Goal: Task Accomplishment & Management: Manage account settings

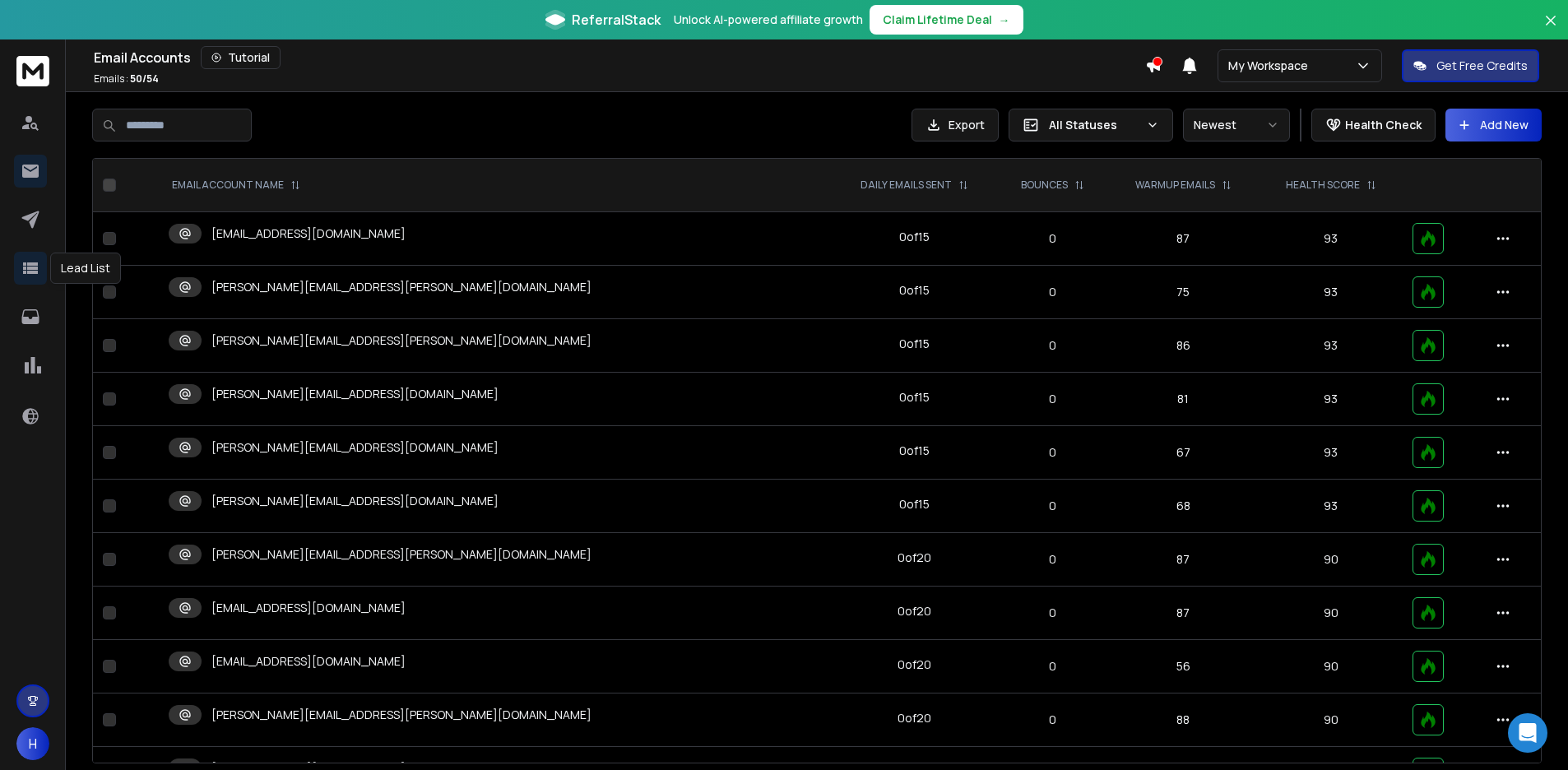
click at [30, 268] on icon at bounding box center [31, 268] width 15 height 12
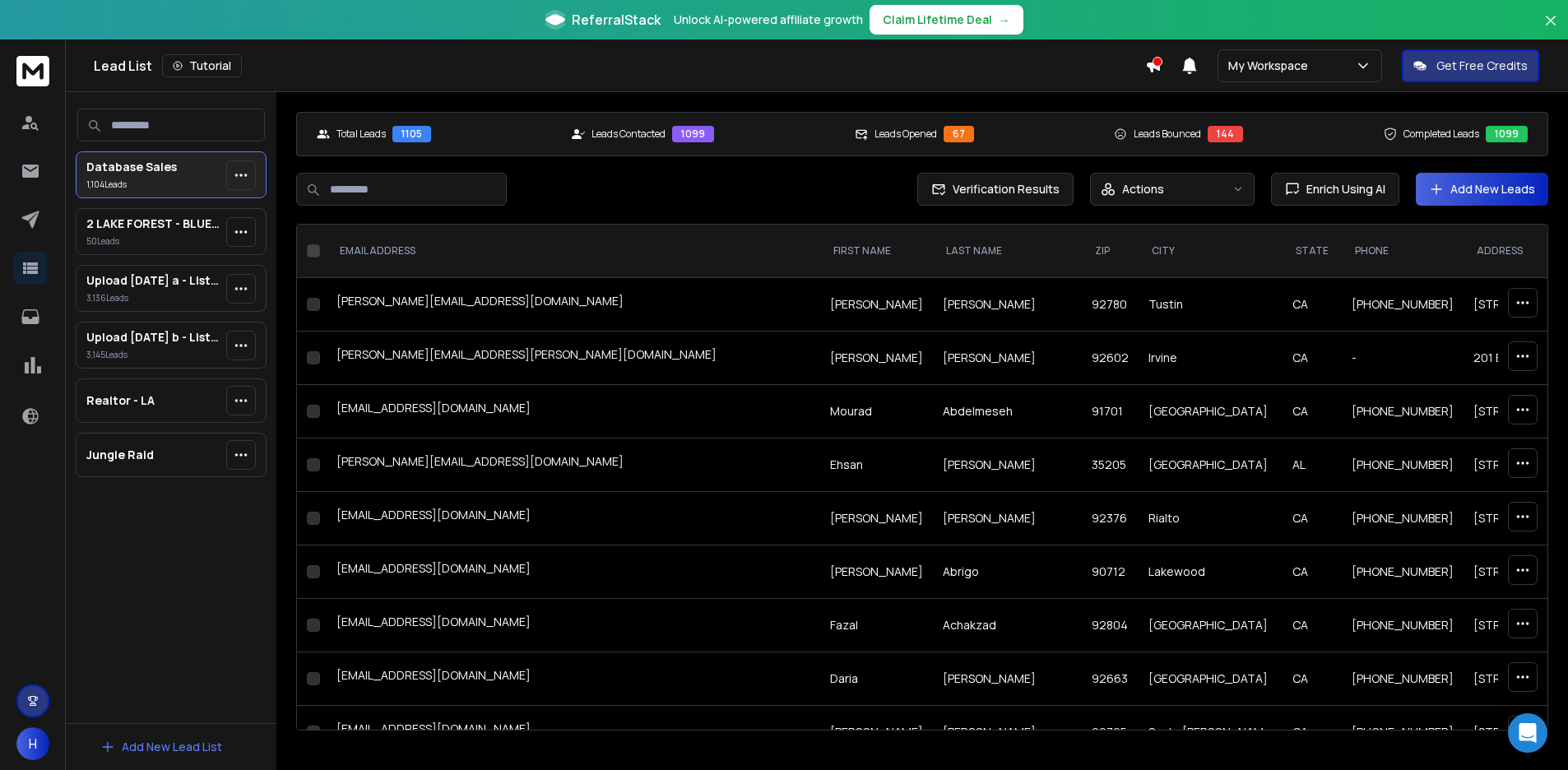
click at [154, 461] on div "Jungle Raid" at bounding box center [171, 454] width 191 height 44
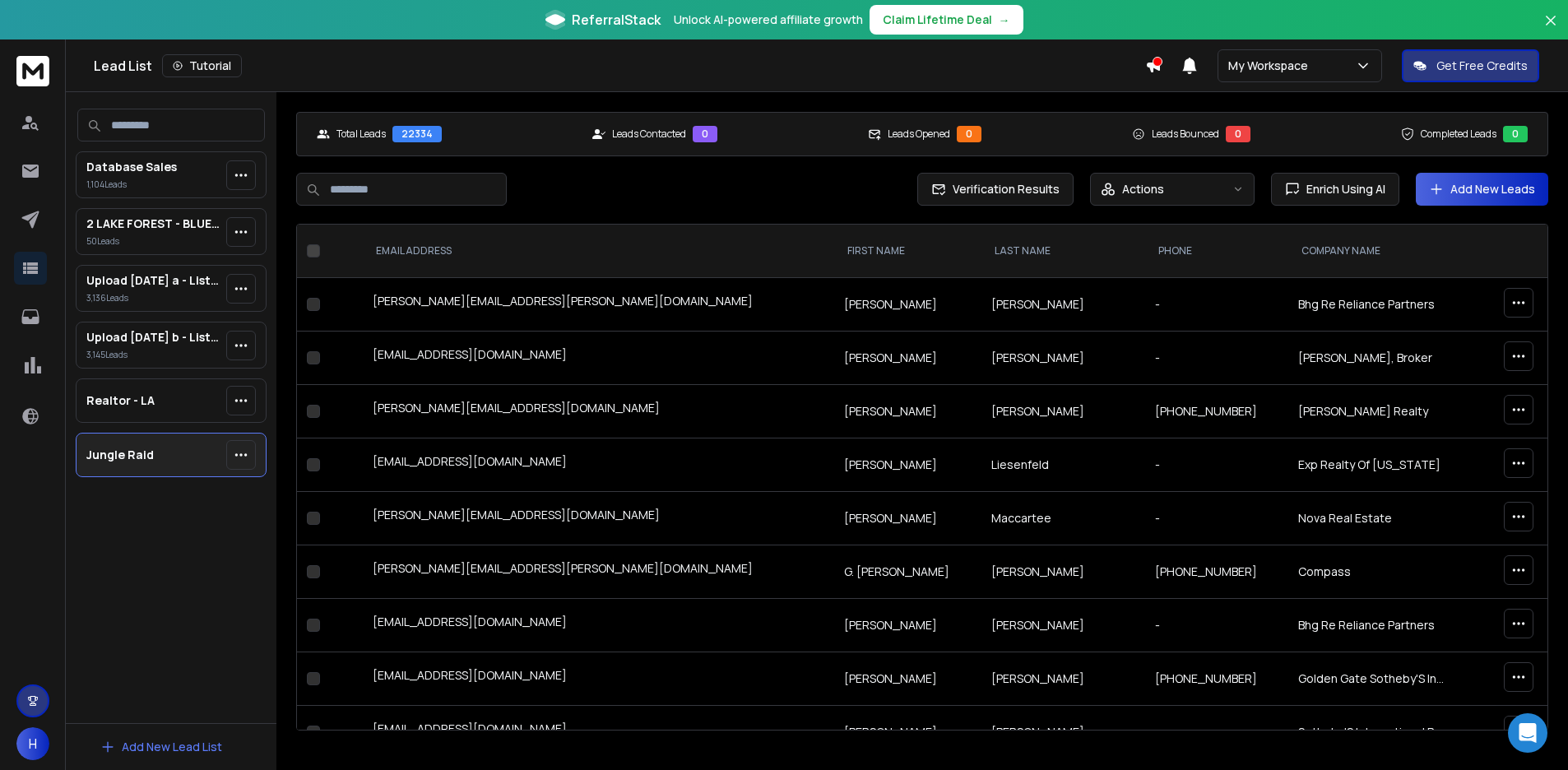
click at [243, 453] on icon "button" at bounding box center [241, 455] width 15 height 15
click at [198, 513] on p "Delete Lead List" at bounding box center [205, 517] width 89 height 17
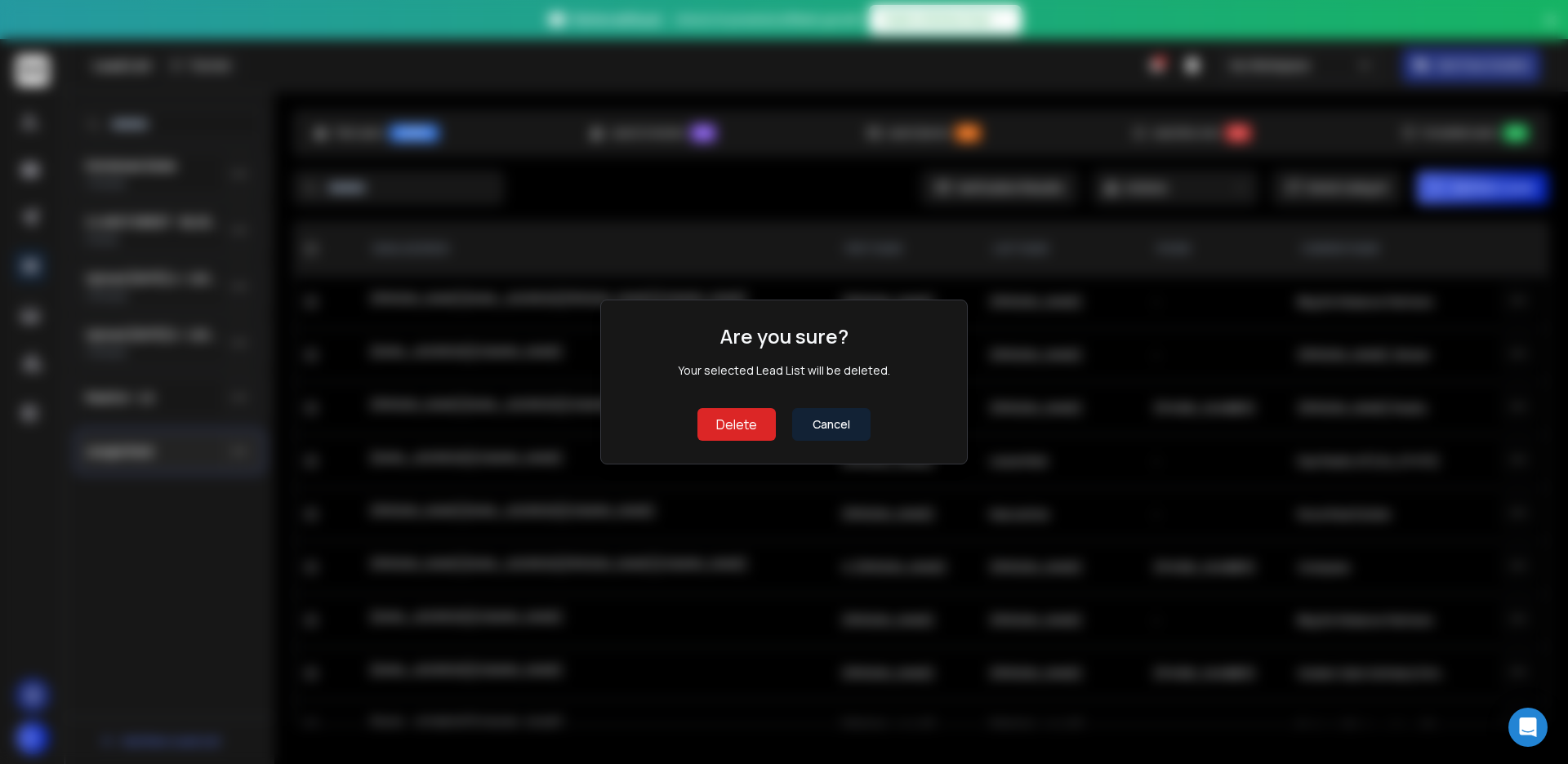
drag, startPoint x: 745, startPoint y: 426, endPoint x: 621, endPoint y: 423, distance: 124.0
click at [745, 425] on button "Delete" at bounding box center [736, 424] width 79 height 32
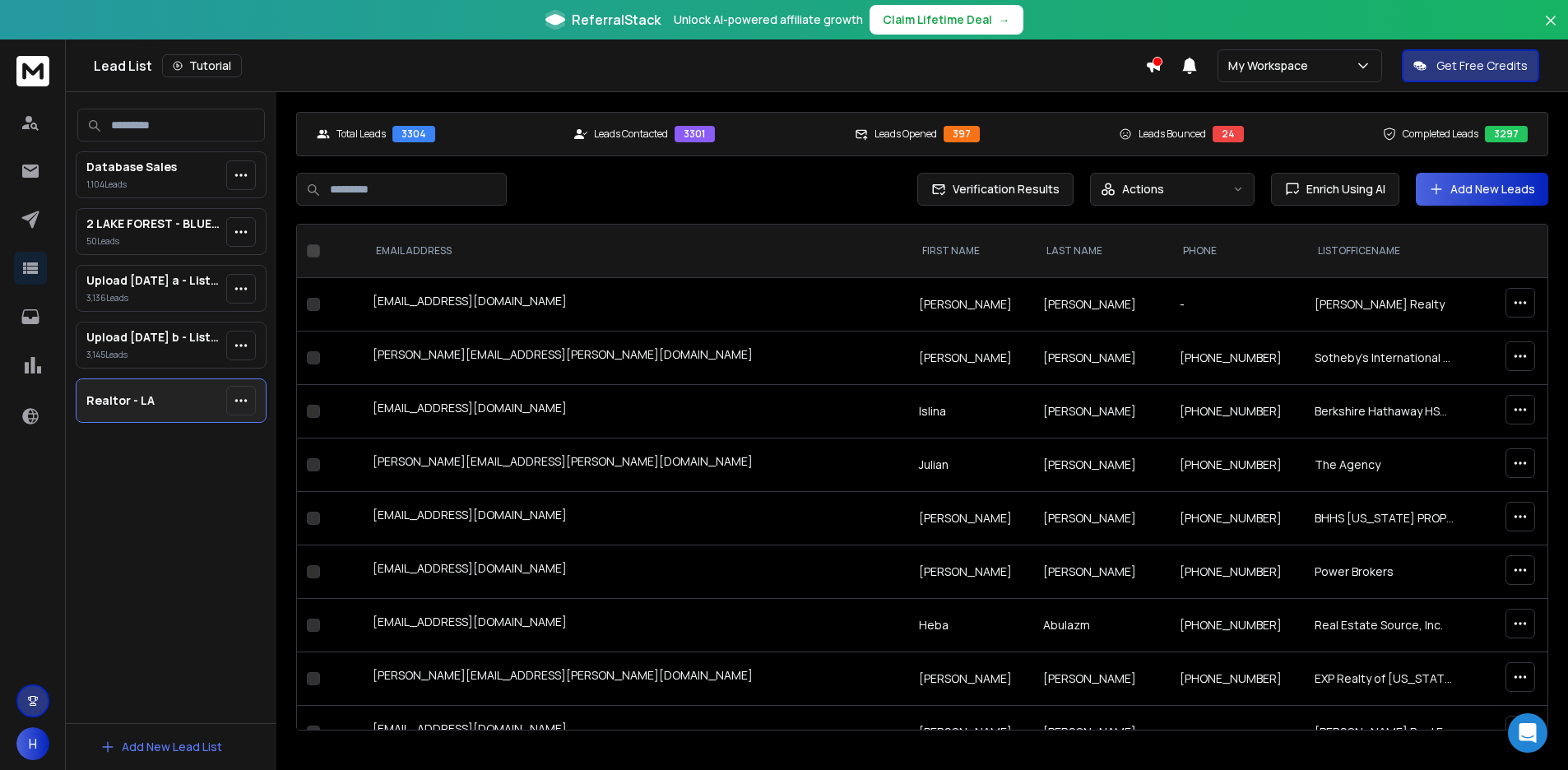
click at [167, 753] on button "Add New Lead List" at bounding box center [160, 747] width 148 height 33
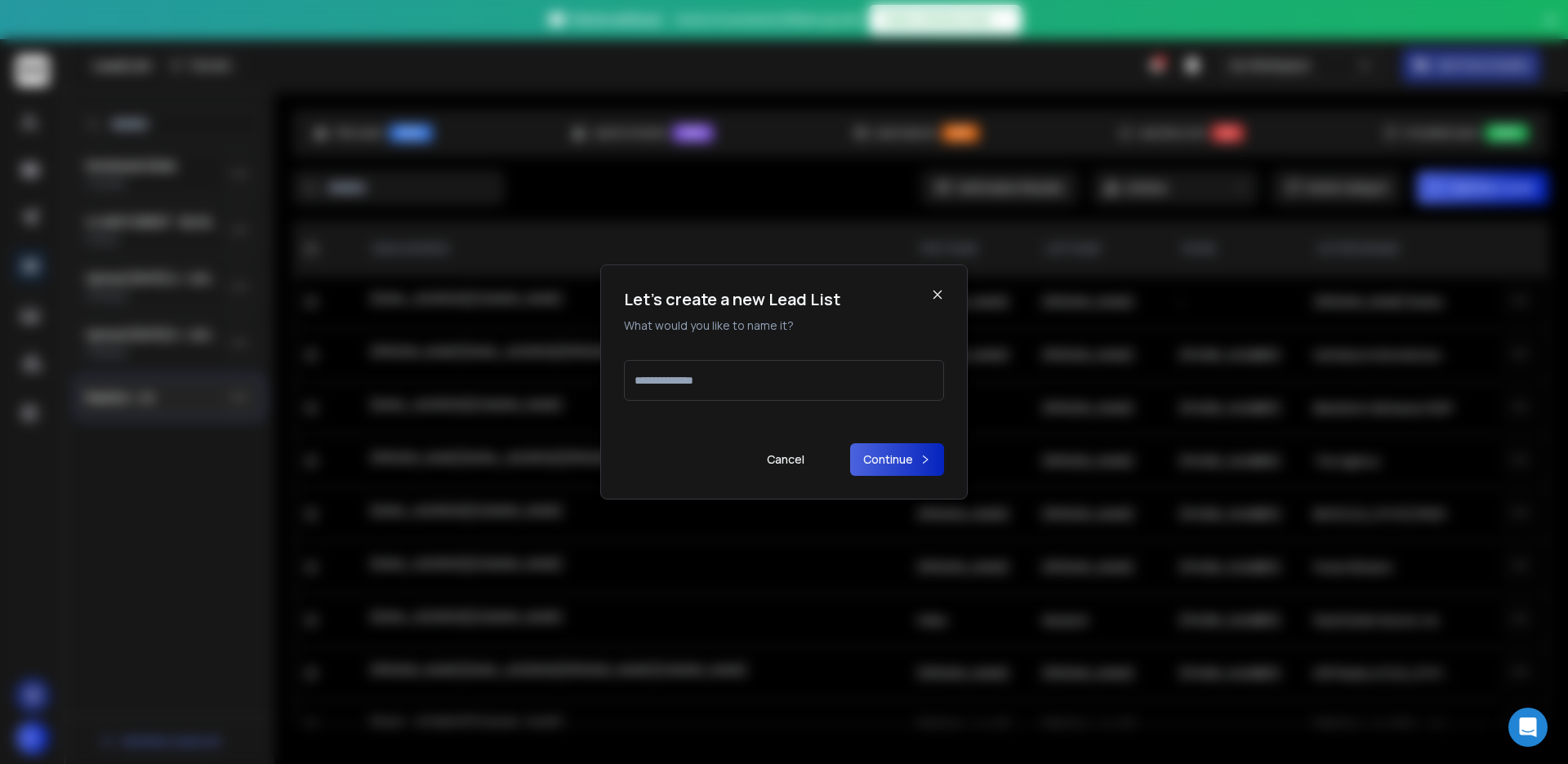
click at [763, 389] on input at bounding box center [784, 380] width 320 height 41
type input "**********"
click at [883, 454] on button "Continue" at bounding box center [897, 459] width 94 height 32
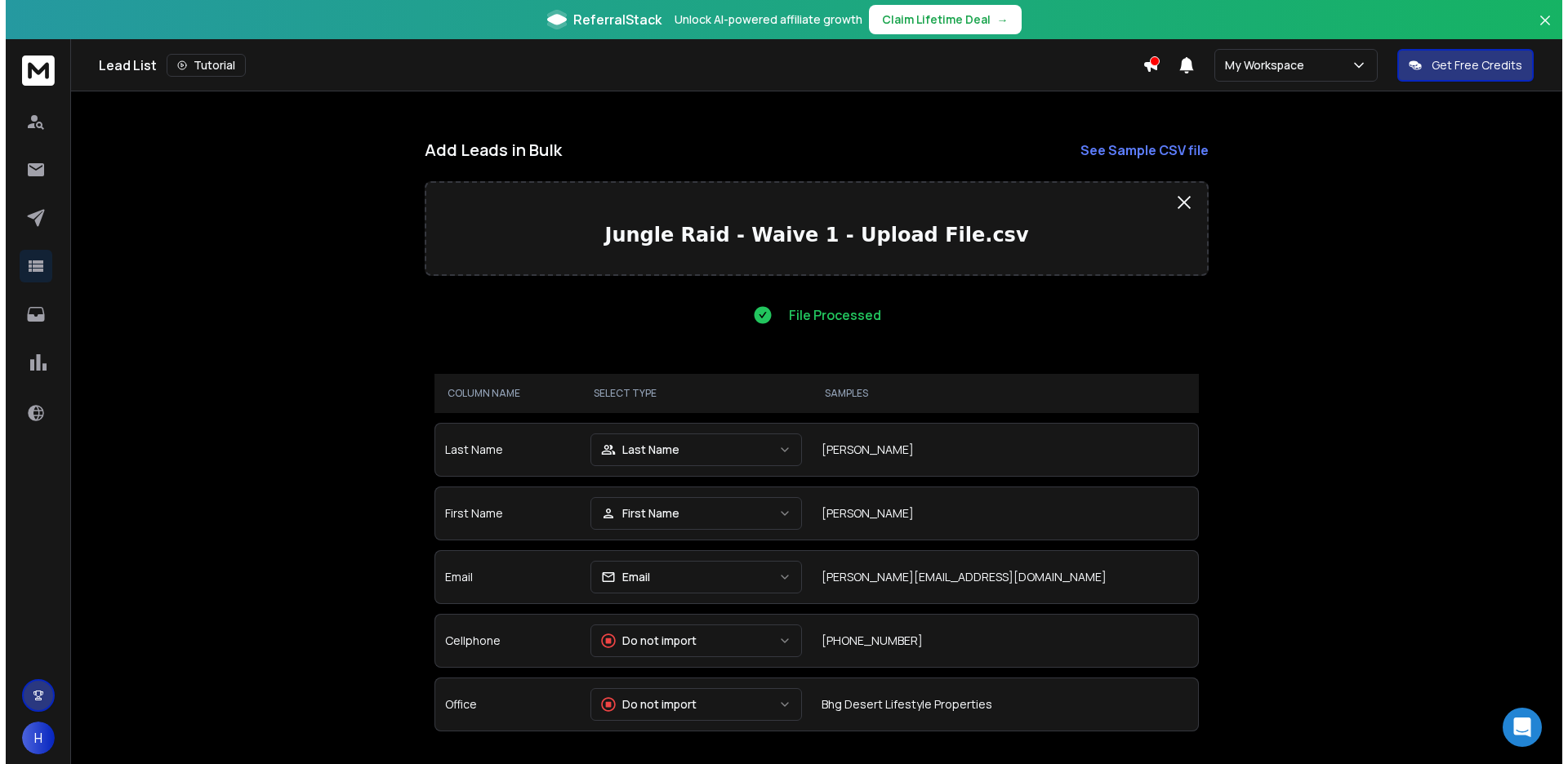
scroll to position [106, 0]
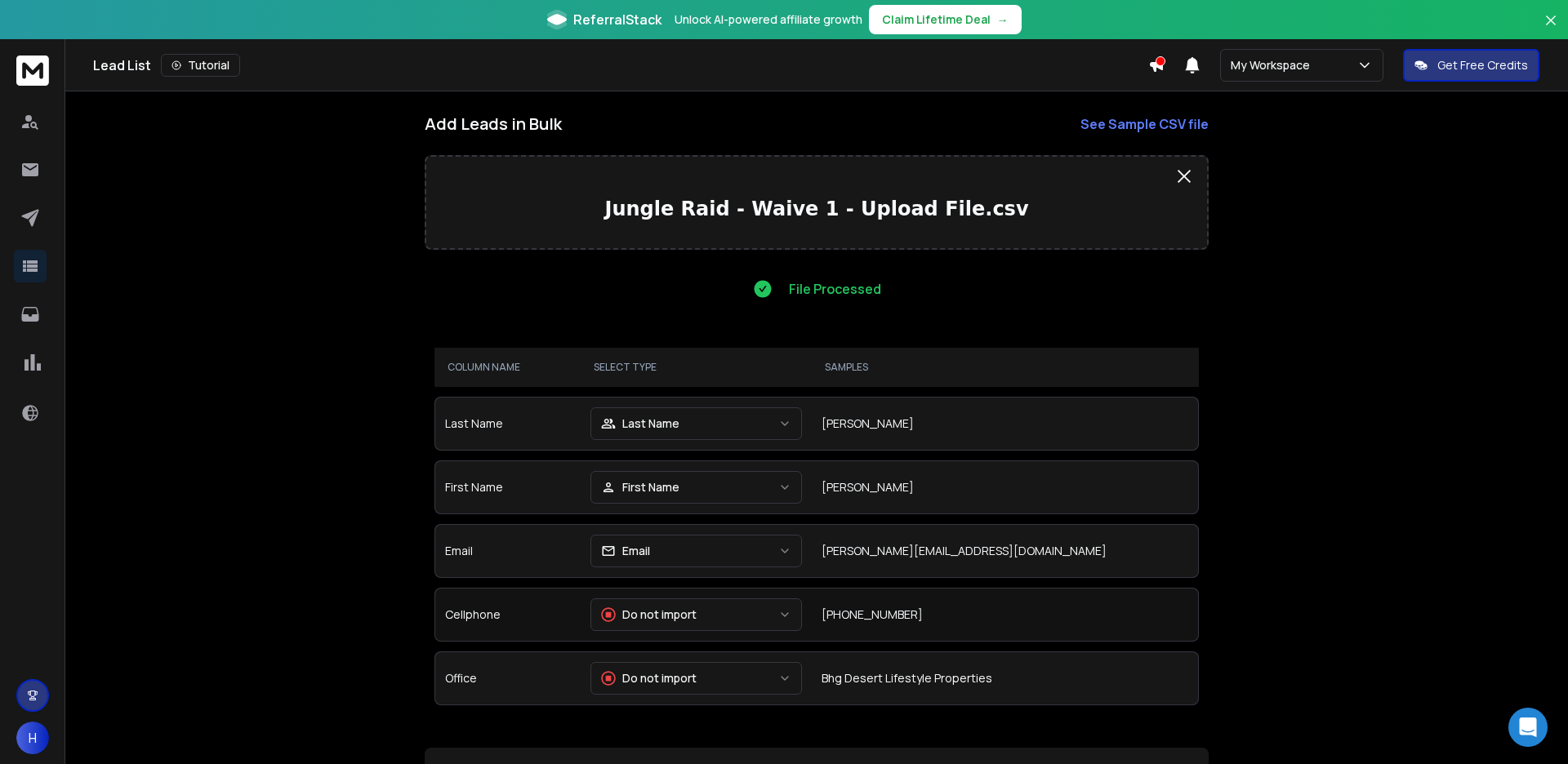
click at [696, 617] on div "Do not import" at bounding box center [648, 615] width 95 height 17
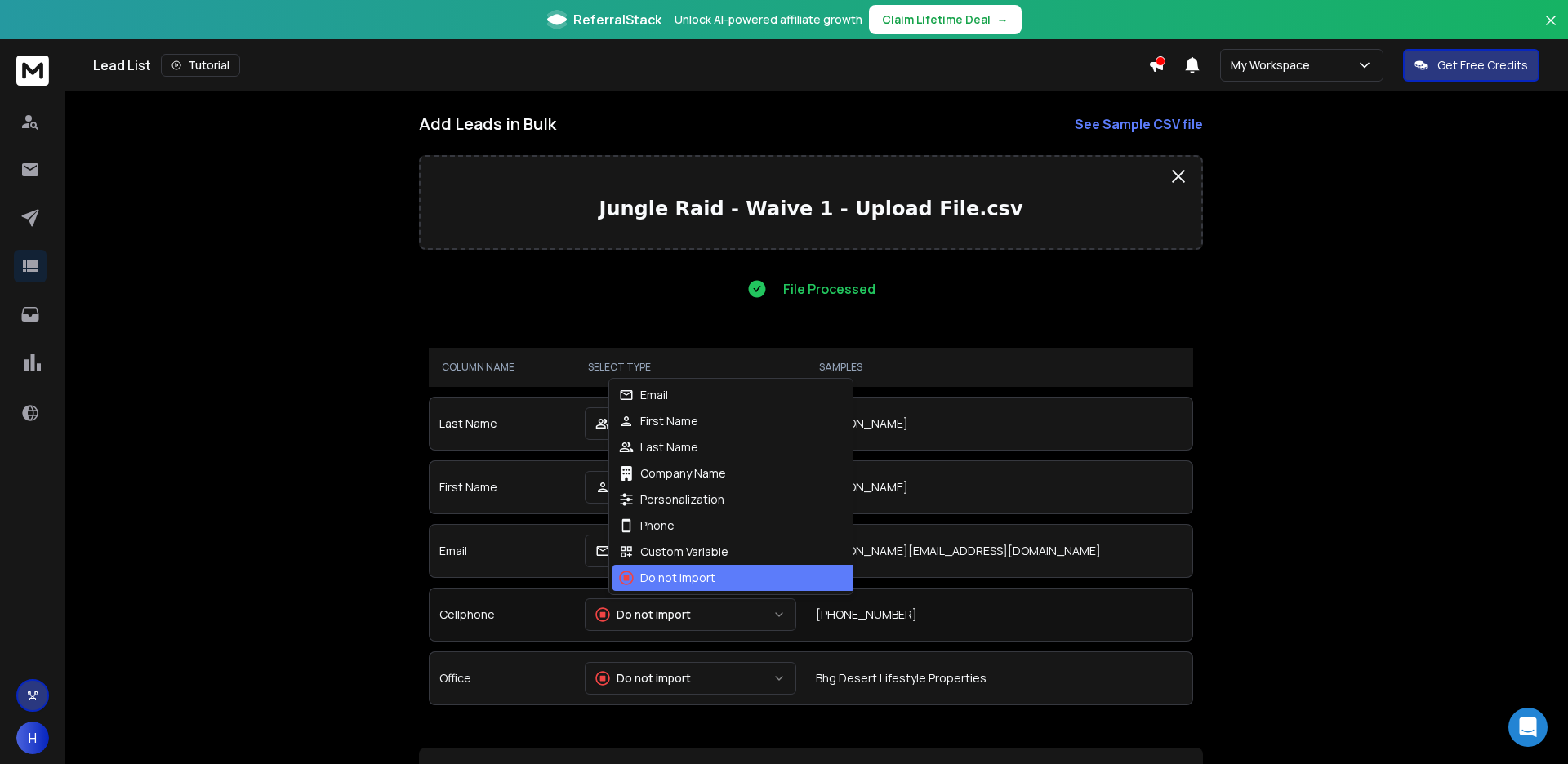
scroll to position [0, 3]
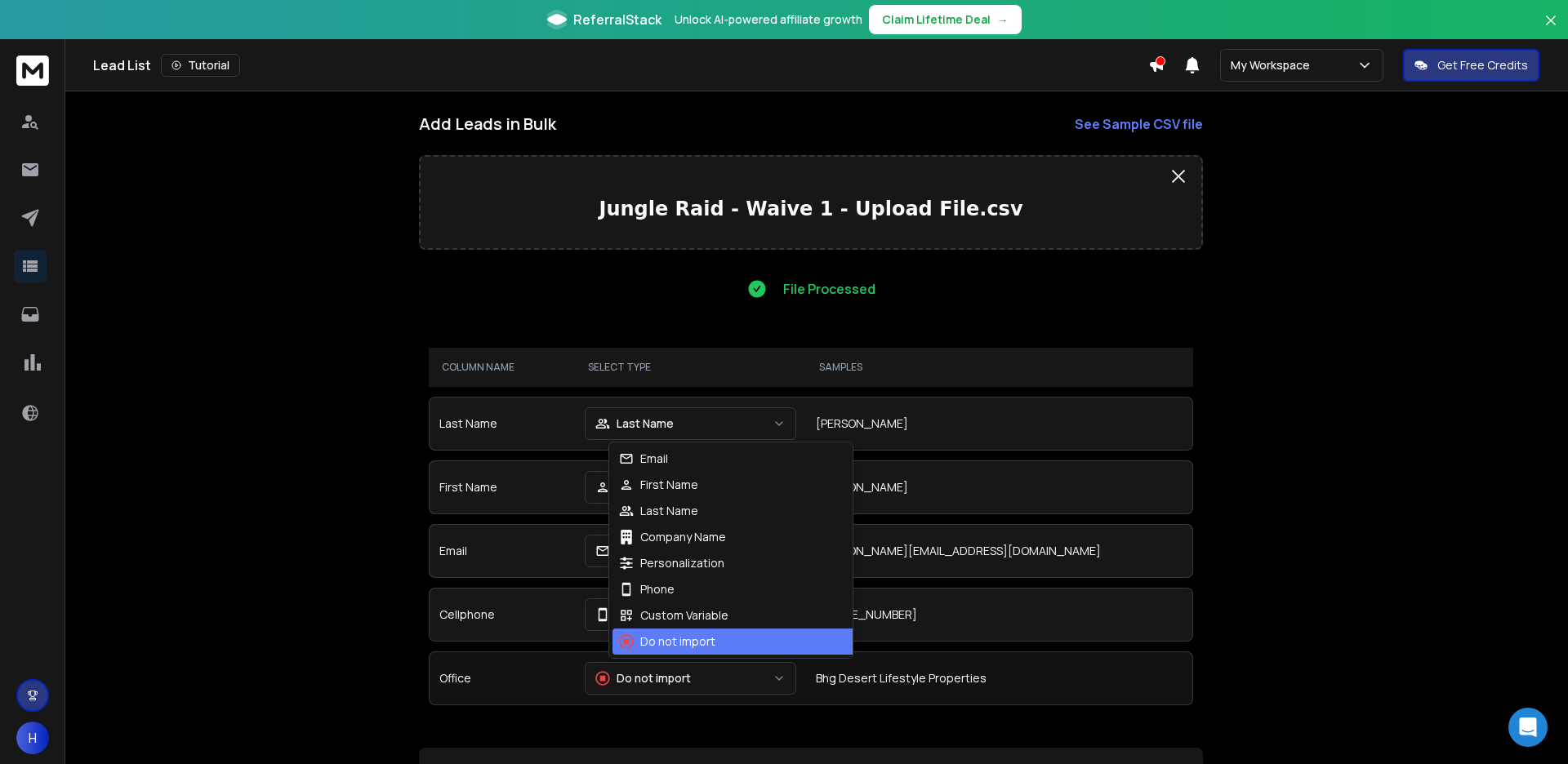
click at [685, 672] on div "Do not import" at bounding box center [642, 679] width 95 height 17
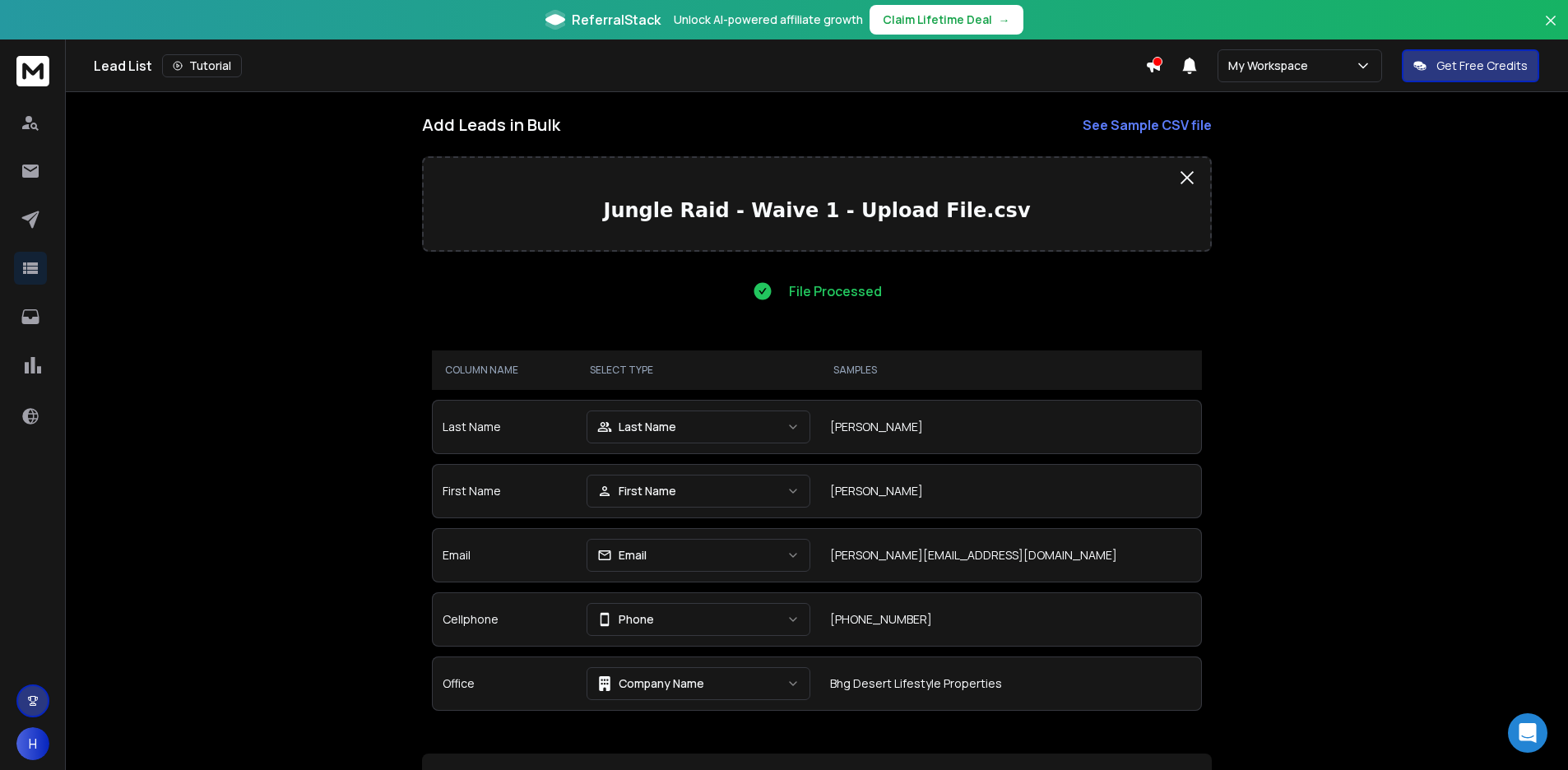
click at [276, 551] on div "Add New Leads to Lead List Add Leads in Bulk See Sample CSV file Jungle Raid - …" at bounding box center [784, 472] width 1568 height 1080
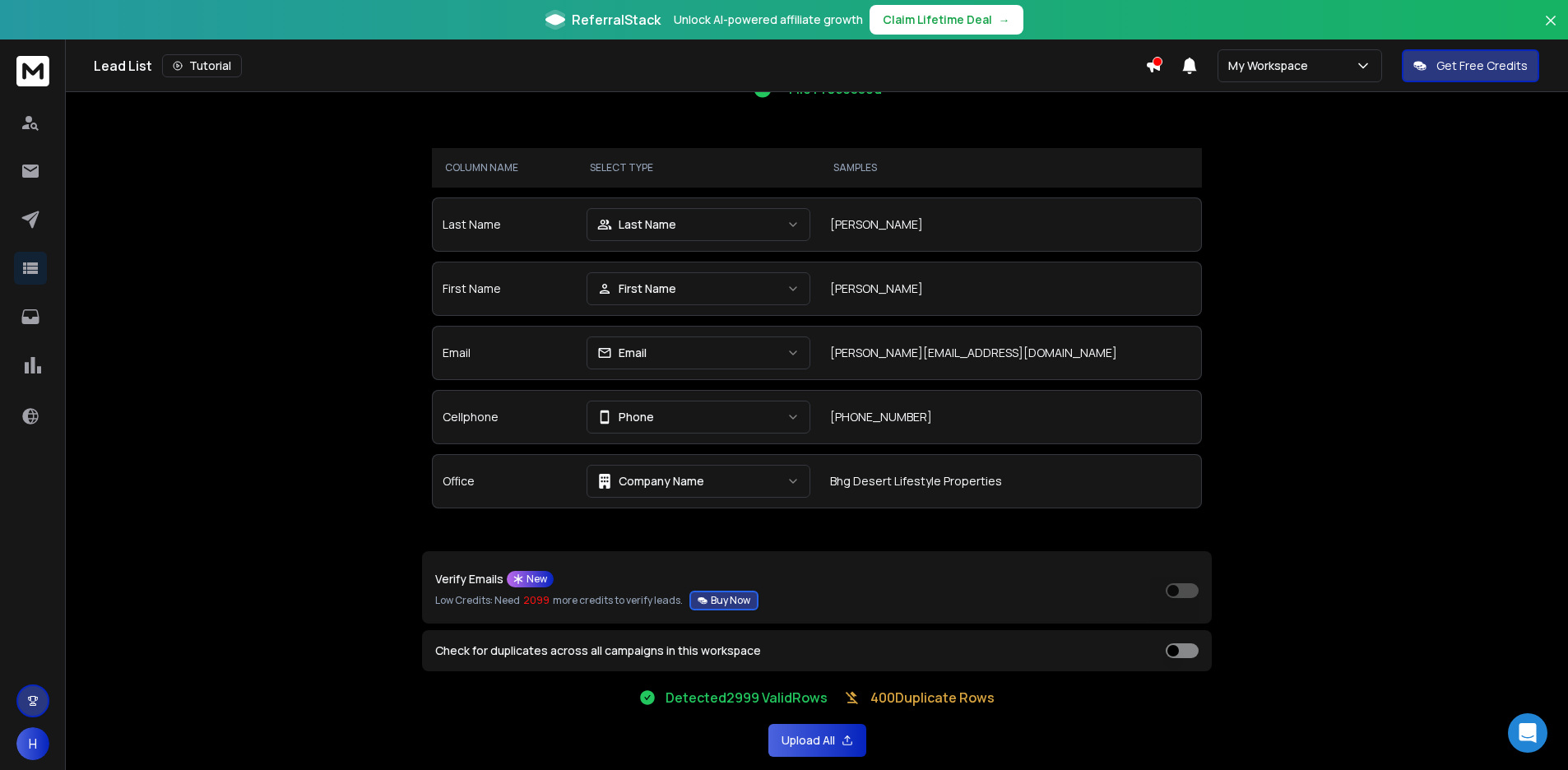
click at [935, 700] on p "400 Duplicate Rows" at bounding box center [932, 698] width 124 height 20
drag, startPoint x: 872, startPoint y: 698, endPoint x: 1017, endPoint y: 697, distance: 145.0
click at [998, 704] on div "Jungle Raid - Waive 1 - Upload File.csv File Processed COLUMN NAME SELECT TYPE …" at bounding box center [817, 356] width 790 height 803
drag, startPoint x: 1018, startPoint y: 697, endPoint x: 1009, endPoint y: 698, distance: 9.1
click at [1017, 697] on div "Jungle Raid - Waive 1 - Upload File.csv File Processed COLUMN NAME SELECT TYPE …" at bounding box center [817, 356] width 790 height 803
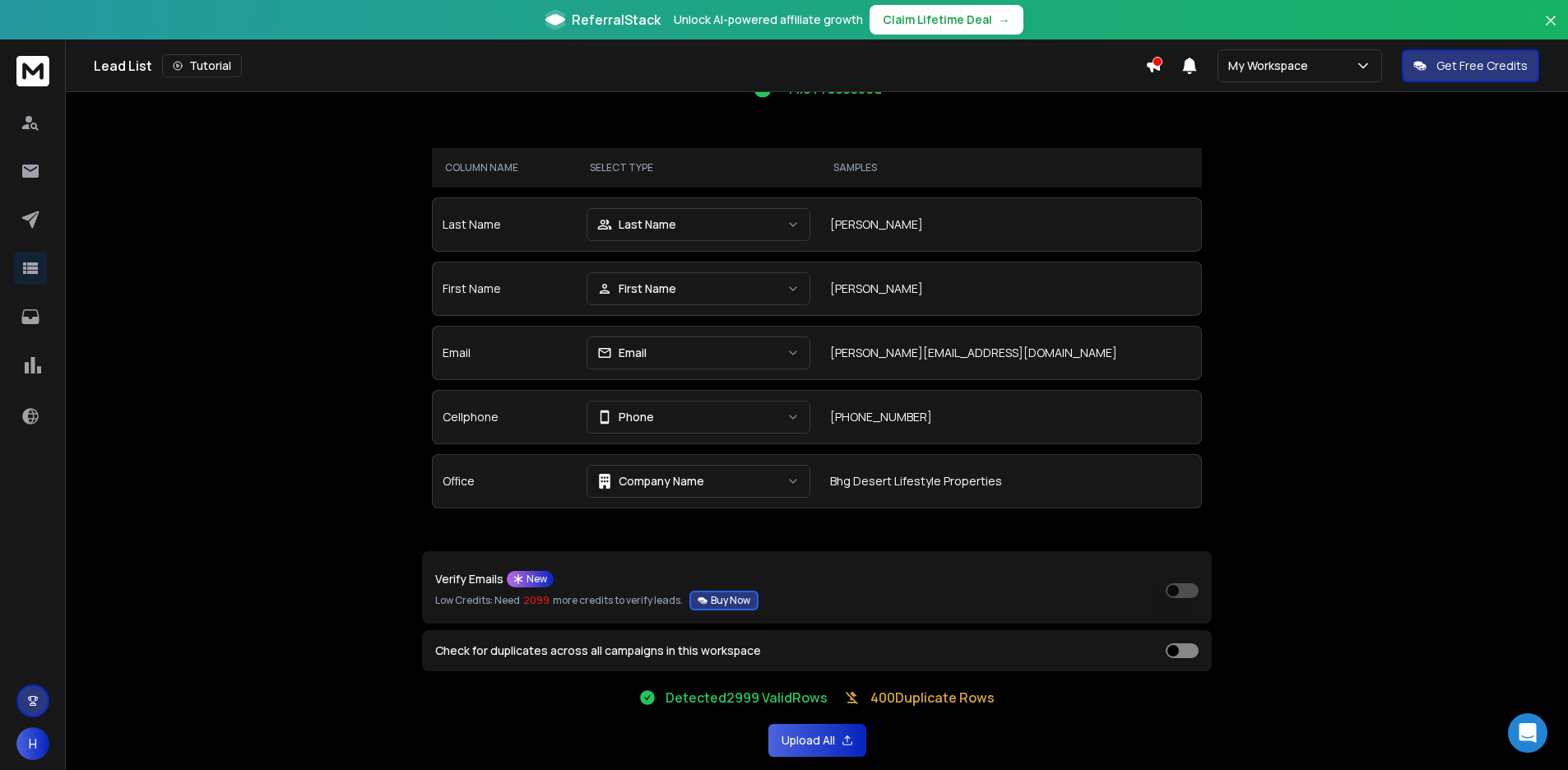
drag, startPoint x: 1008, startPoint y: 698, endPoint x: 880, endPoint y: 701, distance: 128.0
click at [880, 701] on div "Jungle Raid - Waive 1 - Upload File.csv File Processed COLUMN NAME SELECT TYPE …" at bounding box center [817, 356] width 790 height 803
click at [882, 701] on p "400 Duplicate Rows" at bounding box center [932, 698] width 124 height 20
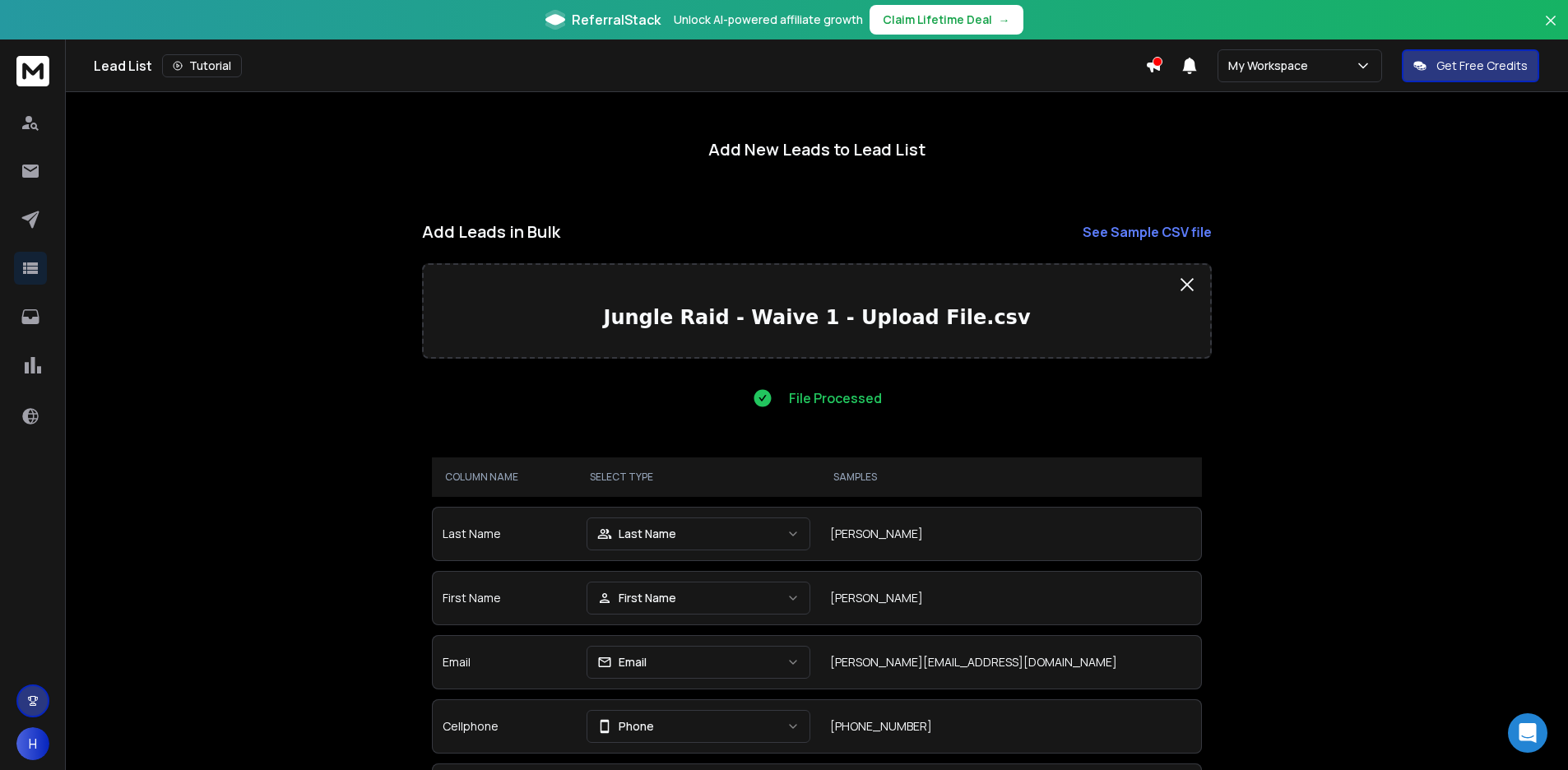
scroll to position [309, 0]
